Goal: Navigation & Orientation: Find specific page/section

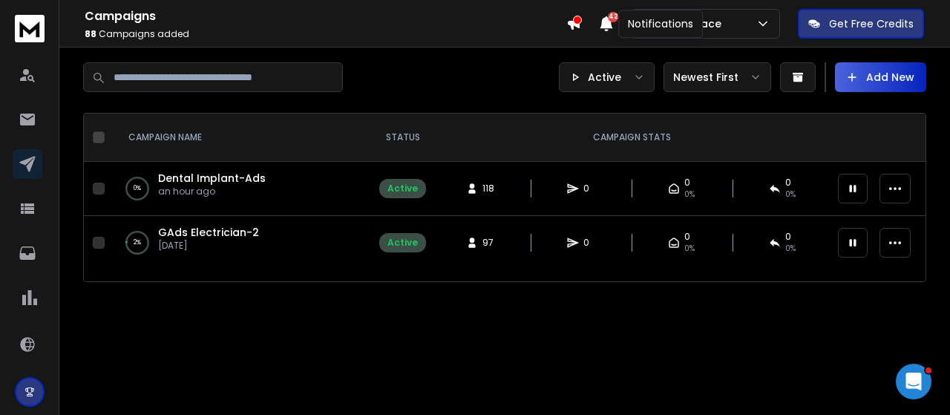
click at [606, 27] on icon at bounding box center [606, 23] width 13 height 15
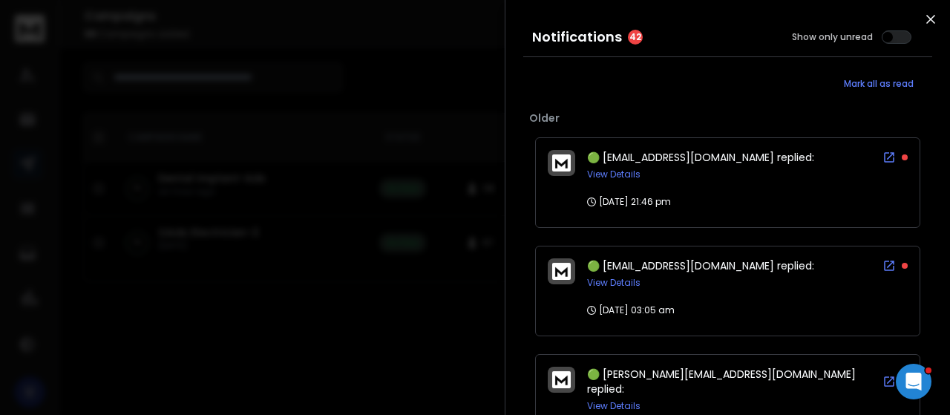
click at [927, 17] on icon "button" at bounding box center [931, 19] width 15 height 15
